Goal: Task Accomplishment & Management: Use online tool/utility

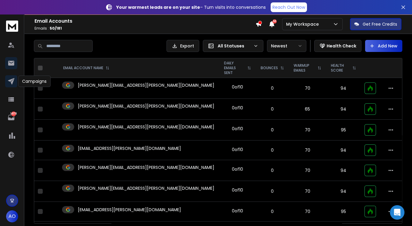
click at [12, 80] on icon at bounding box center [11, 81] width 7 height 7
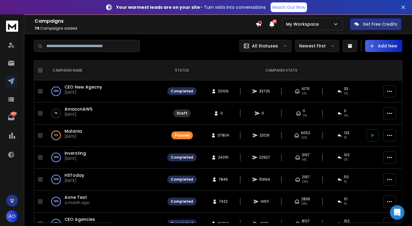
click at [85, 89] on span "CEO New Agecny" at bounding box center [82, 87] width 37 height 6
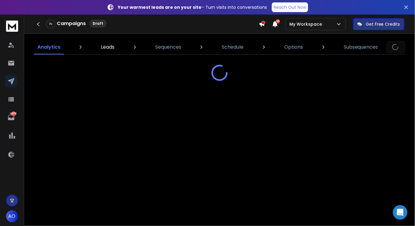
click at [108, 48] on p "Leads" at bounding box center [108, 47] width 14 height 7
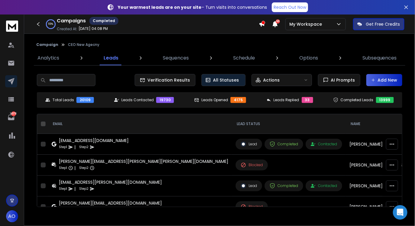
click at [220, 78] on p "All Statuses" at bounding box center [226, 80] width 26 height 6
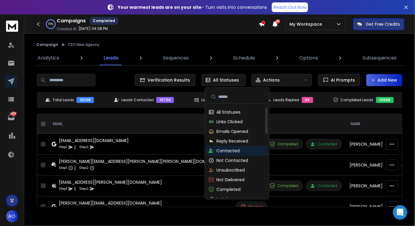
click at [220, 149] on p "Contacted" at bounding box center [228, 151] width 23 height 6
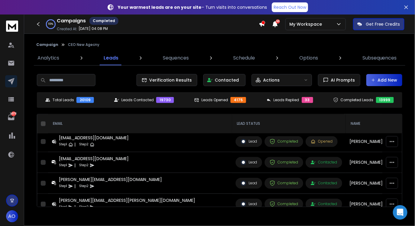
scroll to position [440, 0]
click at [235, 82] on p "Contacted" at bounding box center [227, 80] width 24 height 6
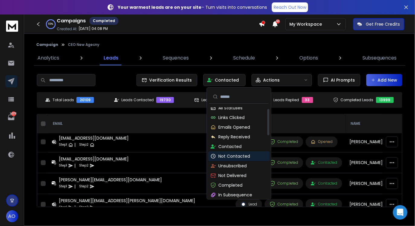
scroll to position [6, 0]
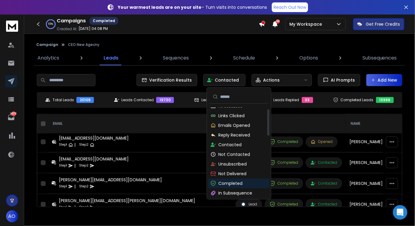
click at [228, 184] on p "Completed" at bounding box center [231, 184] width 24 height 6
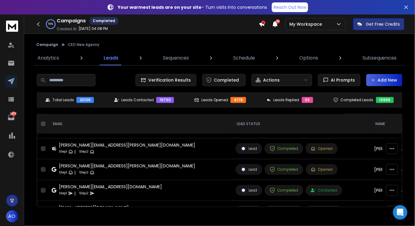
scroll to position [13113, 0]
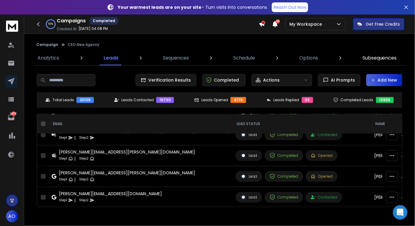
click at [367, 57] on p "Subsequences" at bounding box center [380, 57] width 34 height 7
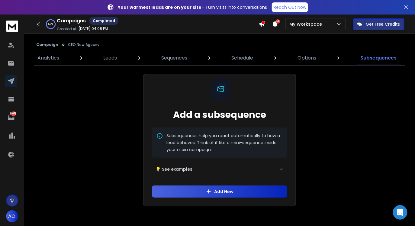
click at [235, 191] on button "Add New" at bounding box center [219, 192] width 135 height 12
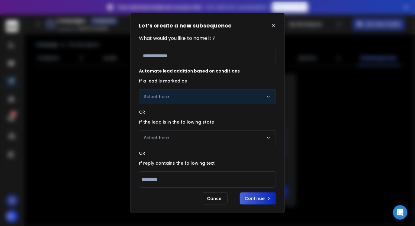
click at [213, 89] on button "Select here" at bounding box center [207, 96] width 137 height 15
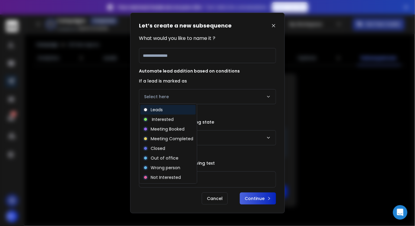
click at [120, 105] on div "Let’s create a new subsequence What would you like to name it ? Automate lead a…" at bounding box center [207, 113] width 415 height 213
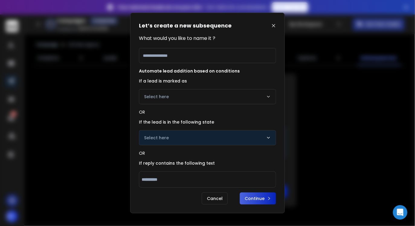
click at [175, 139] on button "Select here" at bounding box center [207, 137] width 137 height 15
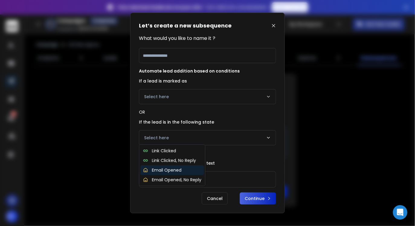
click at [176, 171] on div "Email Opened" at bounding box center [162, 170] width 39 height 6
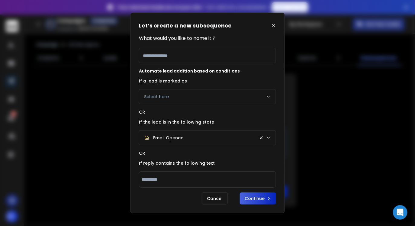
click at [168, 177] on input at bounding box center [208, 179] width 132 height 11
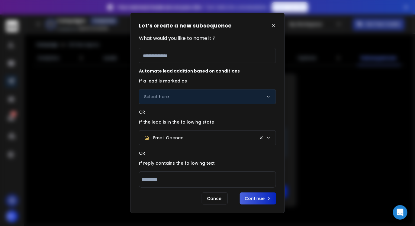
click at [185, 94] on button "Select here" at bounding box center [207, 96] width 137 height 15
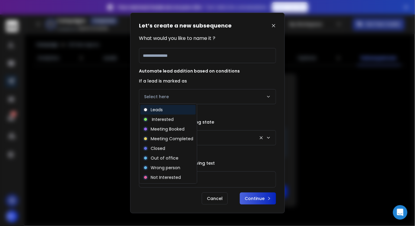
click at [156, 79] on label "If a lead is marked as" at bounding box center [207, 81] width 137 height 4
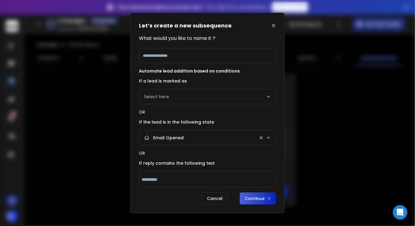
click at [167, 59] on input at bounding box center [207, 55] width 137 height 15
click at [275, 23] on icon at bounding box center [274, 25] width 5 height 5
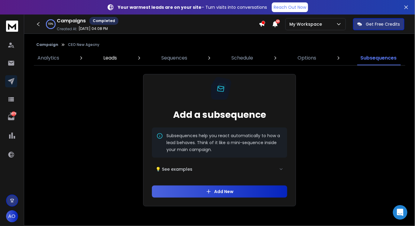
click at [116, 56] on p "Leads" at bounding box center [111, 57] width 14 height 7
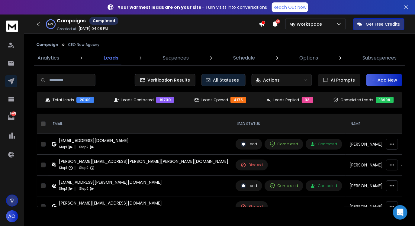
click at [222, 81] on p "All Statuses" at bounding box center [226, 80] width 26 height 6
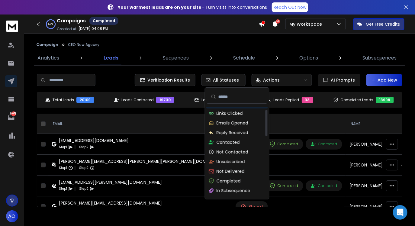
scroll to position [15, 0]
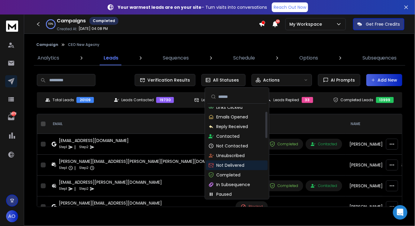
click at [223, 164] on p "Not Delivered" at bounding box center [231, 165] width 28 height 6
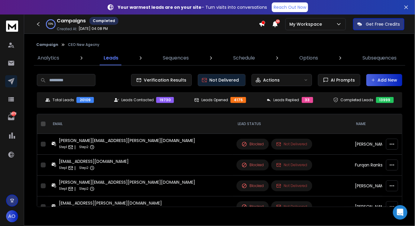
click at [240, 84] on button "Not Delivered" at bounding box center [222, 80] width 48 height 12
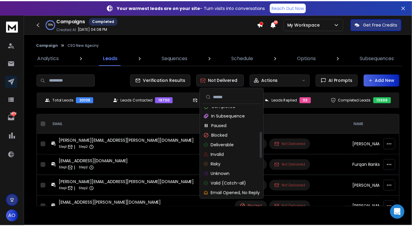
scroll to position [84, 0]
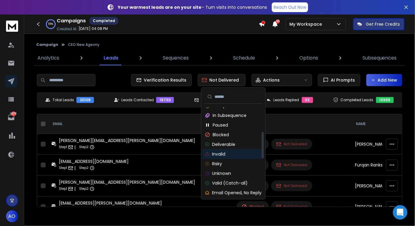
click at [223, 153] on p "Invalid" at bounding box center [218, 154] width 13 height 6
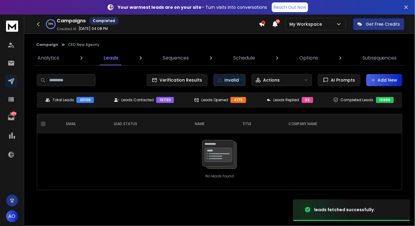
click at [223, 82] on icon "button" at bounding box center [220, 80] width 5 height 5
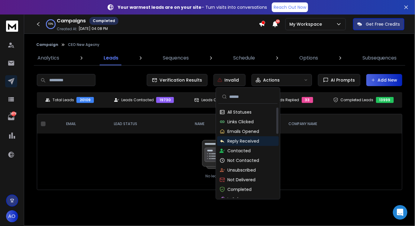
click at [246, 142] on p "Reply Received" at bounding box center [244, 141] width 32 height 6
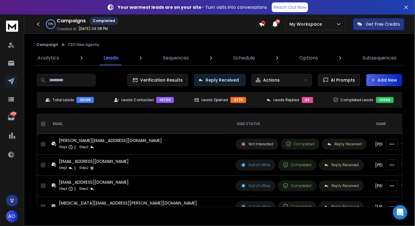
click at [227, 77] on p "Reply Received" at bounding box center [222, 80] width 33 height 6
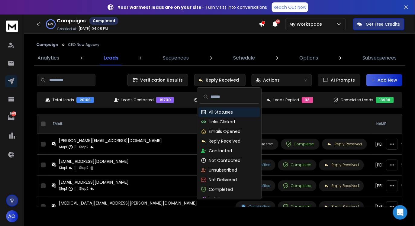
click at [282, 112] on div "Verification Results Reply Received Actions AI Prompts Add New Total Leads 2010…" at bounding box center [220, 137] width 366 height 127
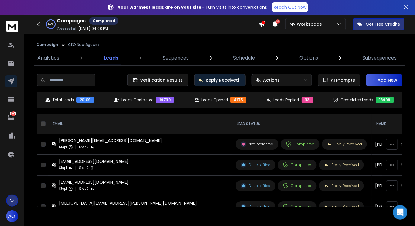
click at [228, 80] on p "Reply Received" at bounding box center [222, 80] width 33 height 6
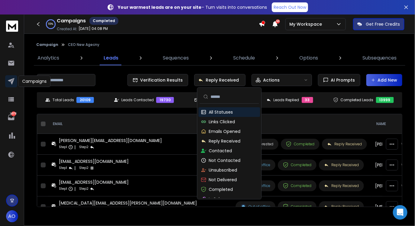
click at [12, 82] on icon at bounding box center [11, 81] width 6 height 6
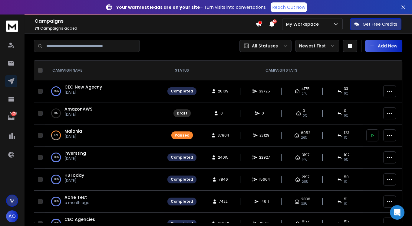
click at [92, 154] on div "100 % inversting [DATE]" at bounding box center [104, 157] width 106 height 15
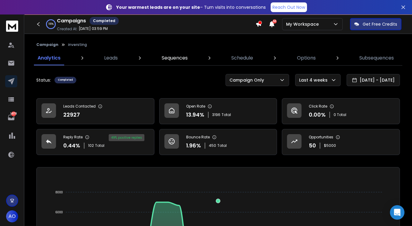
click at [166, 55] on p "Sequences" at bounding box center [174, 57] width 26 height 7
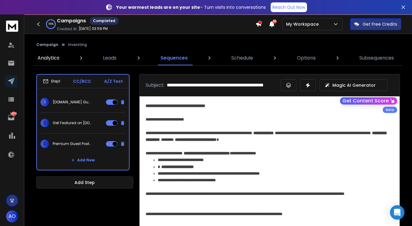
click at [49, 51] on link "Analytics" at bounding box center [48, 58] width 29 height 15
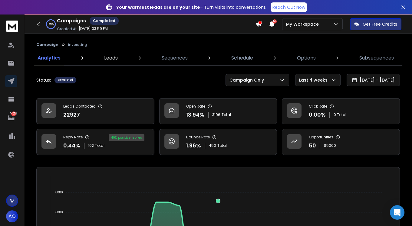
click at [115, 57] on p "Leads" at bounding box center [111, 57] width 14 height 7
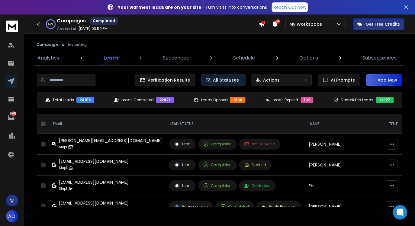
click at [234, 81] on p "All Statuses" at bounding box center [226, 80] width 26 height 6
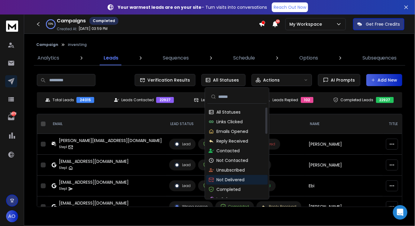
click at [224, 180] on p "Not Delivered" at bounding box center [231, 180] width 28 height 6
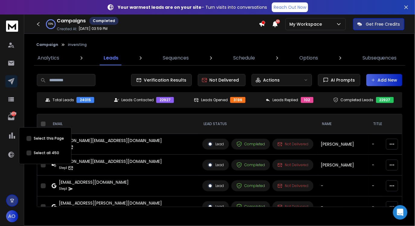
click at [28, 153] on button "Select this Page" at bounding box center [29, 153] width 5 height 5
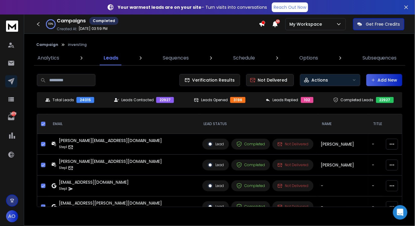
click at [354, 80] on icon "button" at bounding box center [355, 80] width 4 height 5
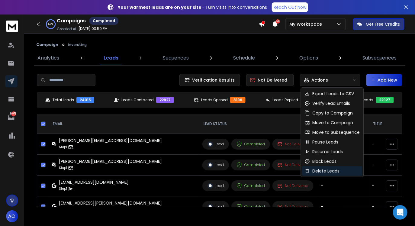
click at [328, 171] on p "Delete Leads" at bounding box center [326, 171] width 27 height 6
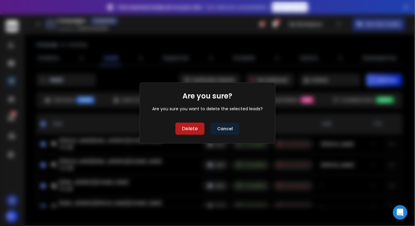
click at [182, 127] on button "Delete" at bounding box center [190, 129] width 29 height 12
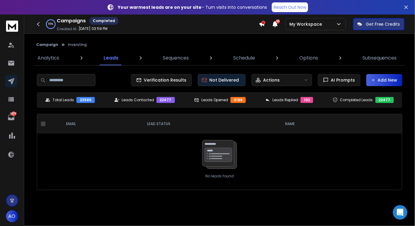
click at [218, 79] on p "Not Delivered" at bounding box center [225, 80] width 30 height 6
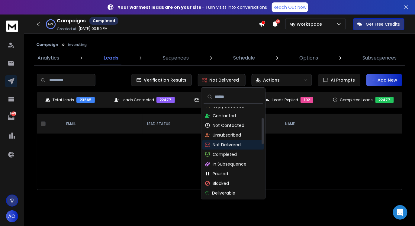
scroll to position [36, 0]
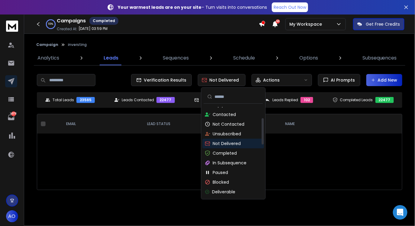
click at [209, 181] on icon at bounding box center [207, 182] width 5 height 5
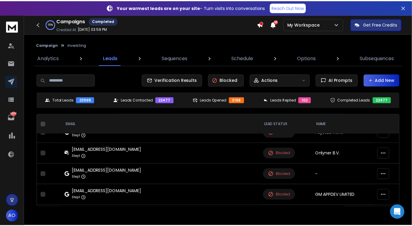
scroll to position [0, 0]
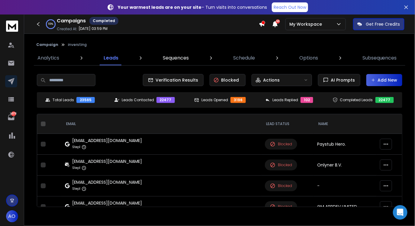
click at [179, 56] on p "Sequences" at bounding box center [176, 57] width 26 height 7
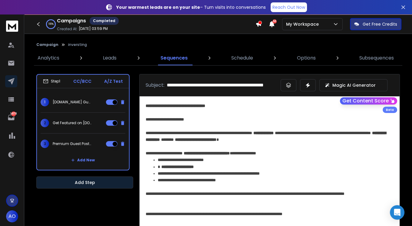
click at [83, 183] on button "Add Step" at bounding box center [84, 183] width 97 height 12
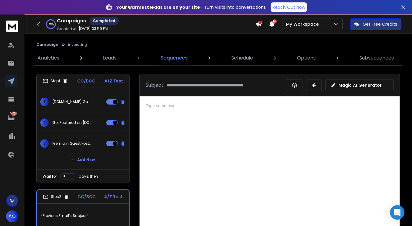
click at [214, 160] on div at bounding box center [269, 164] width 260 height 136
click at [65, 105] on div "1 [DOMAIN_NAME] Guest Post – DR 88 | 92M Traffic | $350" at bounding box center [65, 102] width 51 height 8
type input "**********"
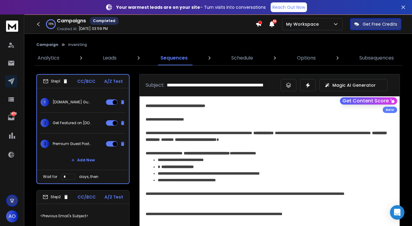
click at [229, 84] on input "**********" at bounding box center [221, 85] width 108 height 7
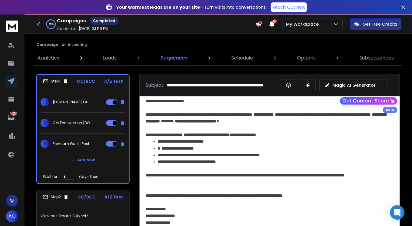
click at [250, 168] on div at bounding box center [269, 168] width 248 height 7
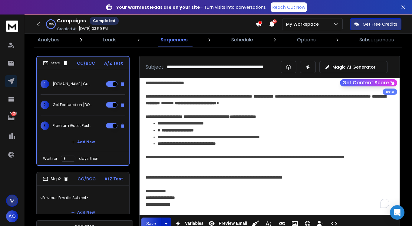
scroll to position [33, 0]
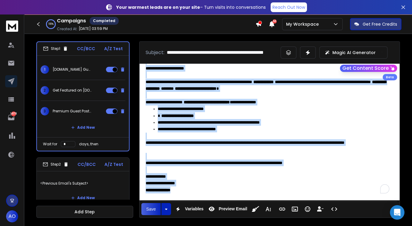
copy div "**********"
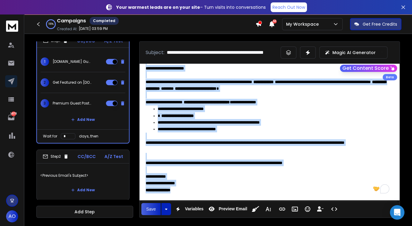
click at [87, 172] on p "<Previous Email's Subject>" at bounding box center [82, 175] width 85 height 17
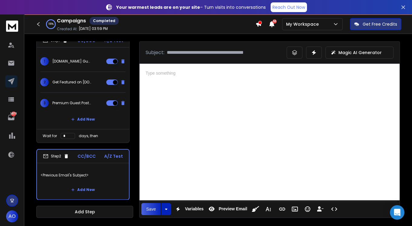
click at [199, 48] on div "Subject: Magic AI Generator" at bounding box center [269, 53] width 260 height 22
click at [199, 55] on input at bounding box center [224, 52] width 114 height 7
paste input "**********"
click at [233, 112] on div "To enrich screen reader interactions, please activate Accessibility in Grammarl…" at bounding box center [269, 132] width 260 height 136
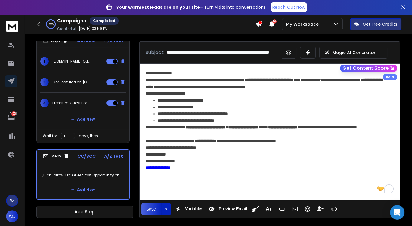
click at [191, 76] on p "**********" at bounding box center [269, 73] width 248 height 7
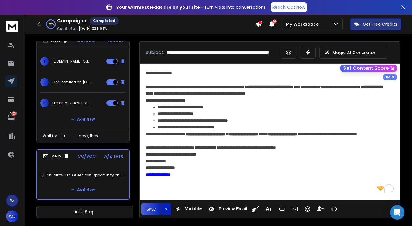
click at [341, 96] on p "**********" at bounding box center [269, 90] width 248 height 14
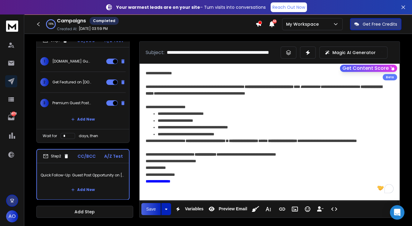
click at [248, 136] on p "**********" at bounding box center [276, 134] width 236 height 7
click at [146, 141] on p "**********" at bounding box center [269, 145] width 248 height 14
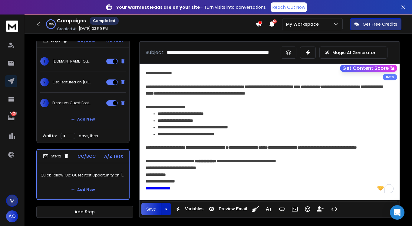
click at [171, 158] on p "**********" at bounding box center [269, 161] width 248 height 7
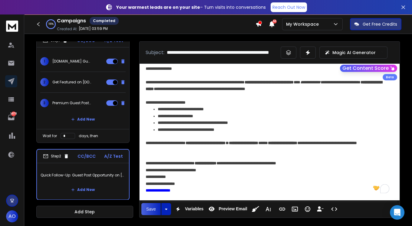
scroll to position [5, 0]
click at [213, 169] on p "**********" at bounding box center [266, 170] width 243 height 7
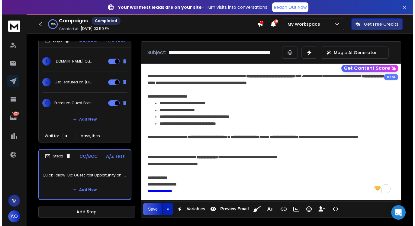
scroll to position [0, 0]
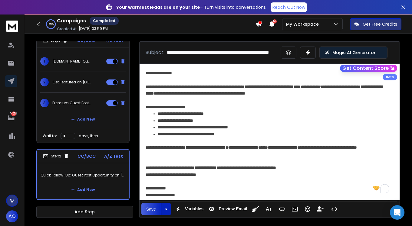
click at [367, 53] on p "Magic AI Generator" at bounding box center [353, 53] width 43 height 6
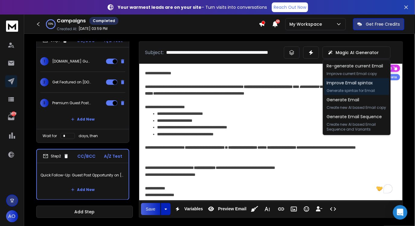
click at [357, 83] on h1 "Improve Email spintax" at bounding box center [351, 83] width 48 height 6
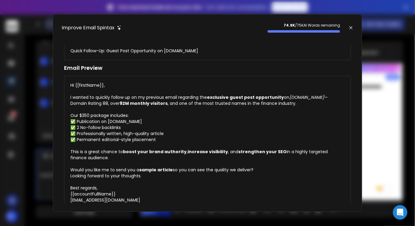
scroll to position [45, 0]
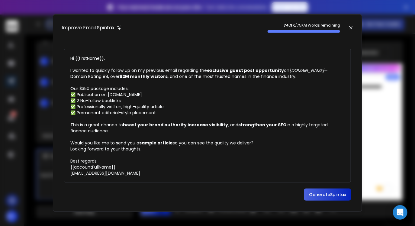
click at [325, 195] on button "Generate Spintax" at bounding box center [328, 195] width 47 height 12
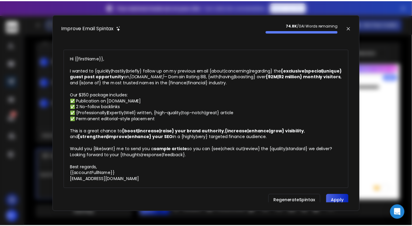
scroll to position [51, 0]
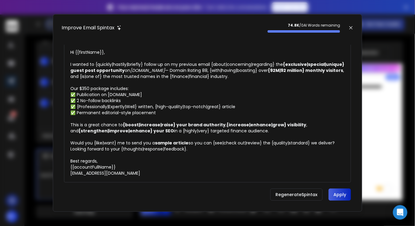
click at [336, 198] on button "Apply" at bounding box center [340, 195] width 22 height 12
type input "**********"
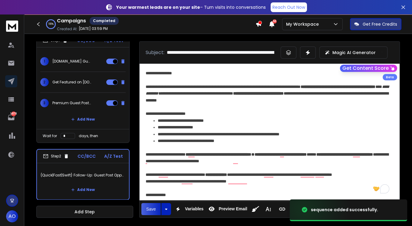
scroll to position [0, 0]
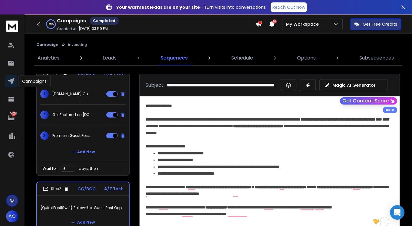
click at [13, 81] on icon at bounding box center [11, 81] width 6 height 6
